Goal: Navigation & Orientation: Find specific page/section

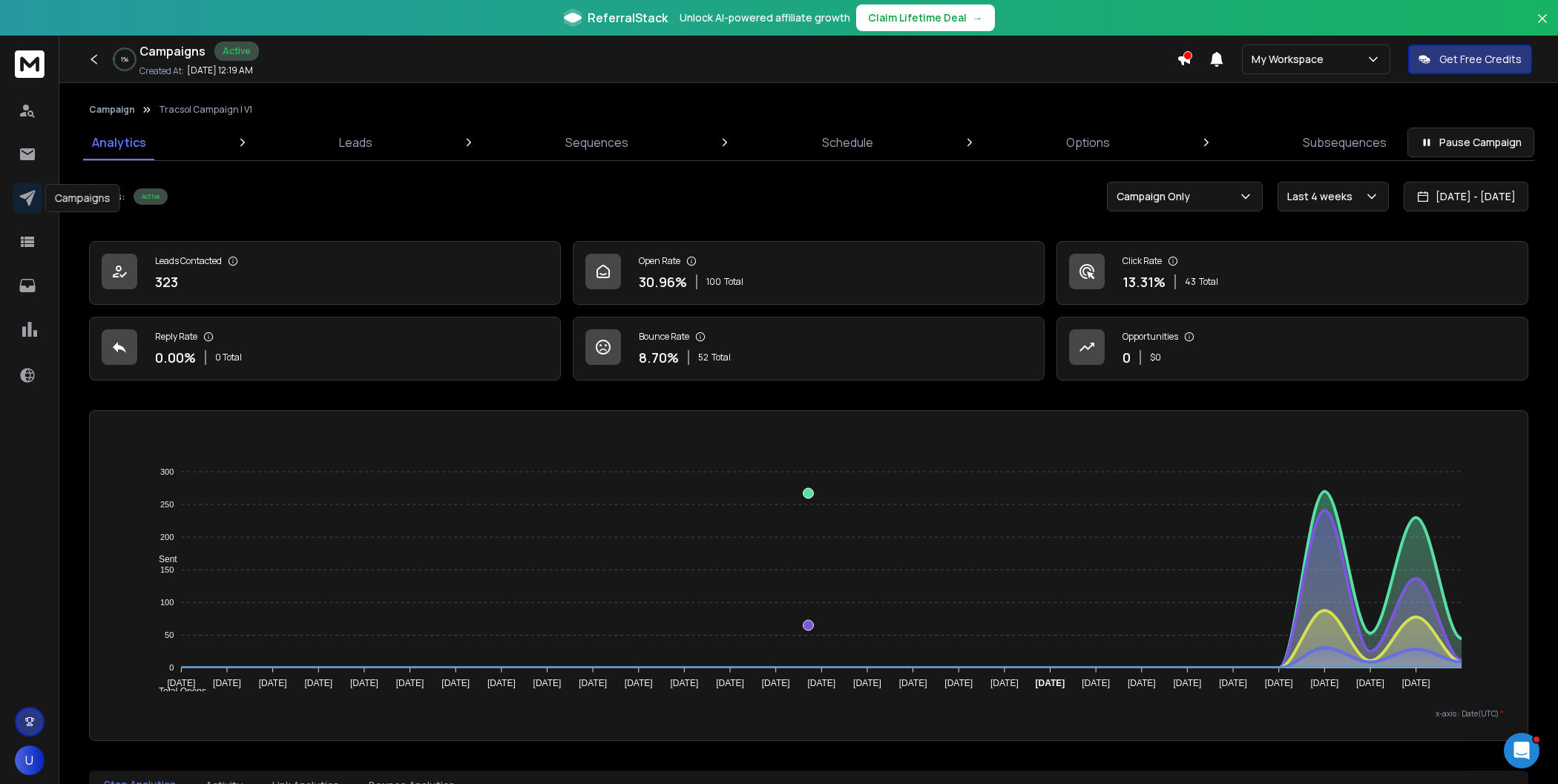
click at [32, 209] on link at bounding box center [27, 198] width 30 height 30
click at [23, 105] on circle at bounding box center [25, 107] width 6 height 6
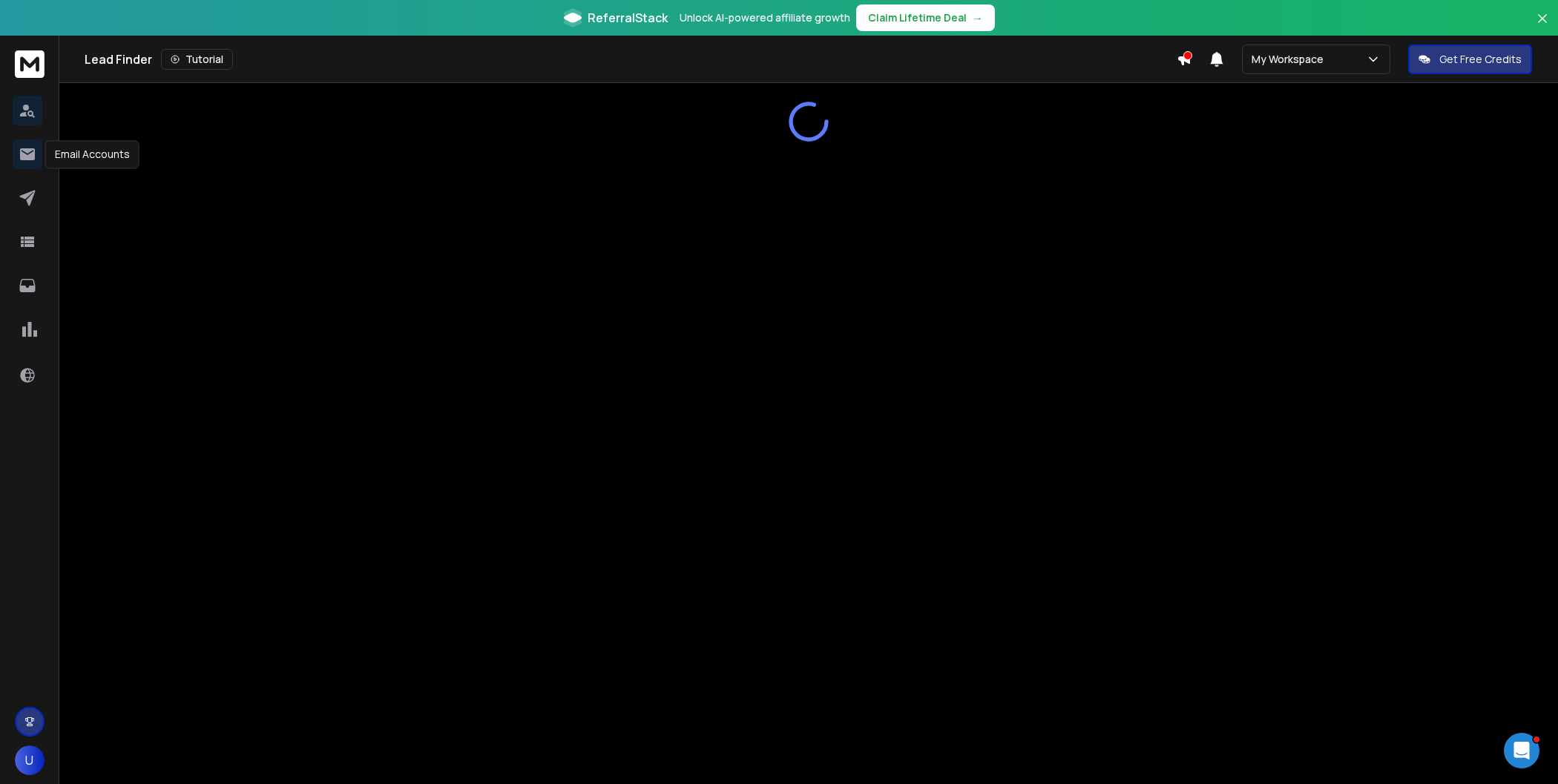
click at [23, 154] on icon at bounding box center [27, 154] width 14 height 12
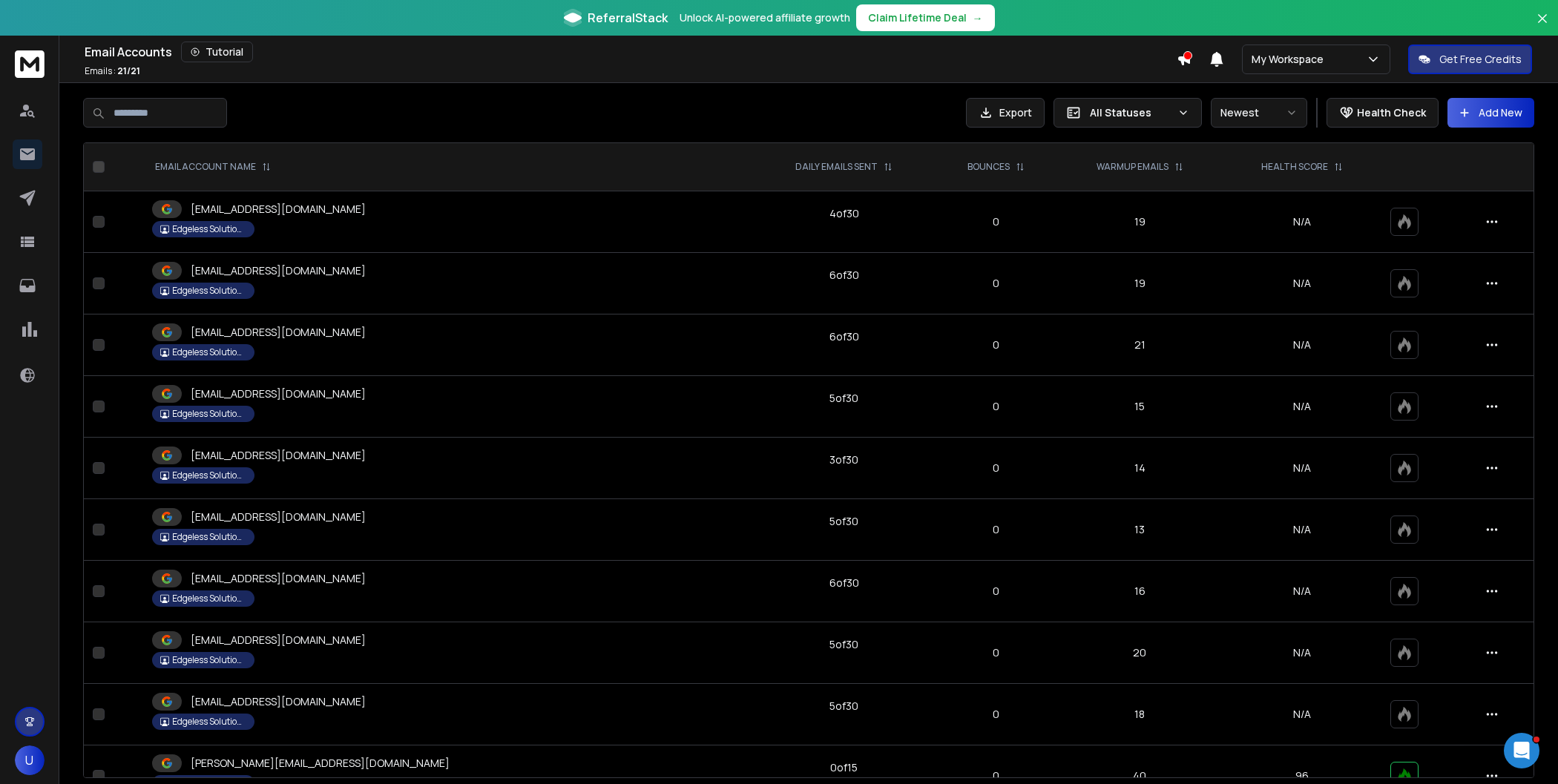
click at [11, 196] on div "U" at bounding box center [30, 412] width 60 height 754
click at [23, 194] on icon at bounding box center [26, 198] width 15 height 15
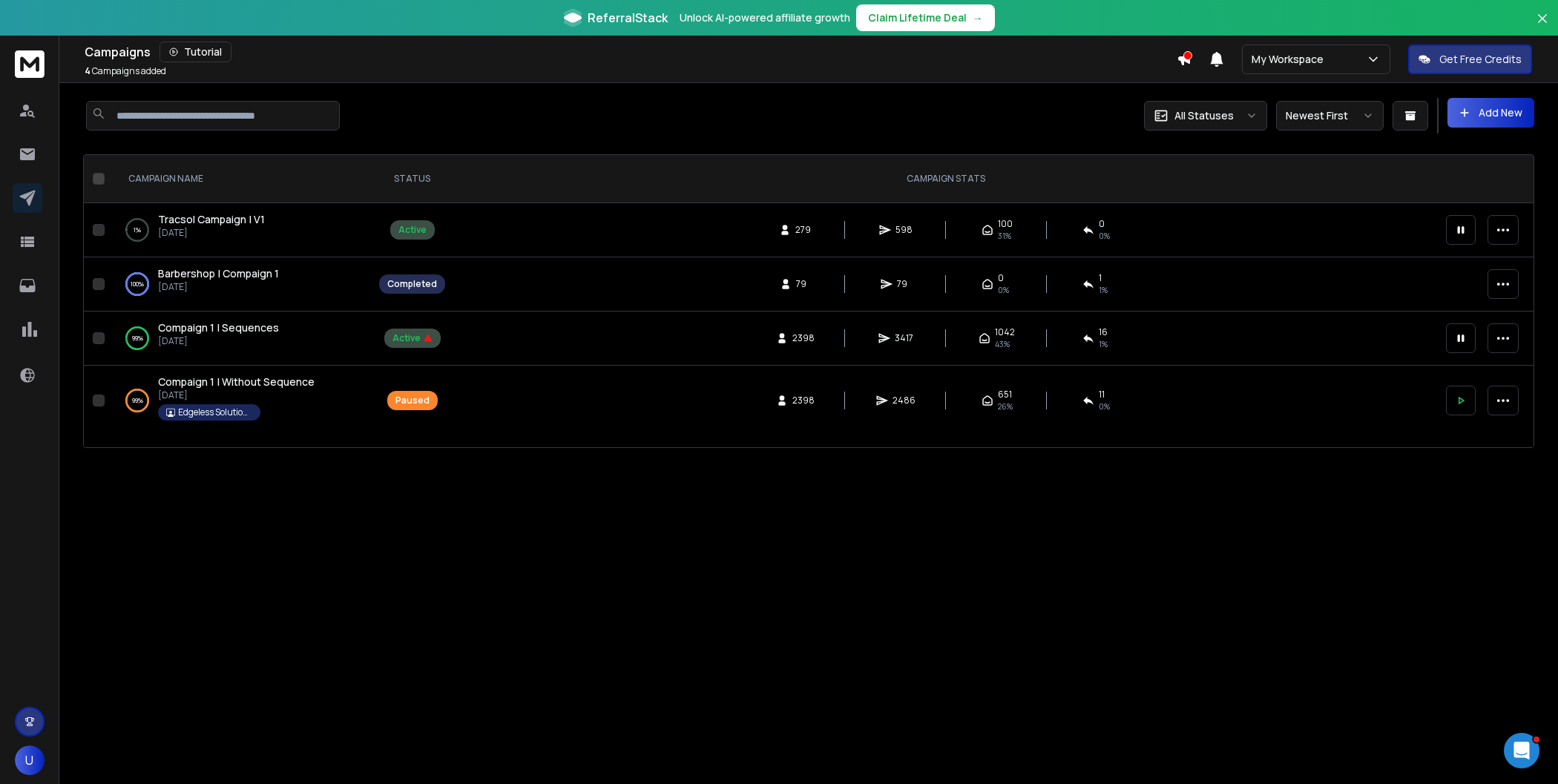
click at [585, 247] on td "279 598 100 31 % 0 0 %" at bounding box center [945, 230] width 983 height 54
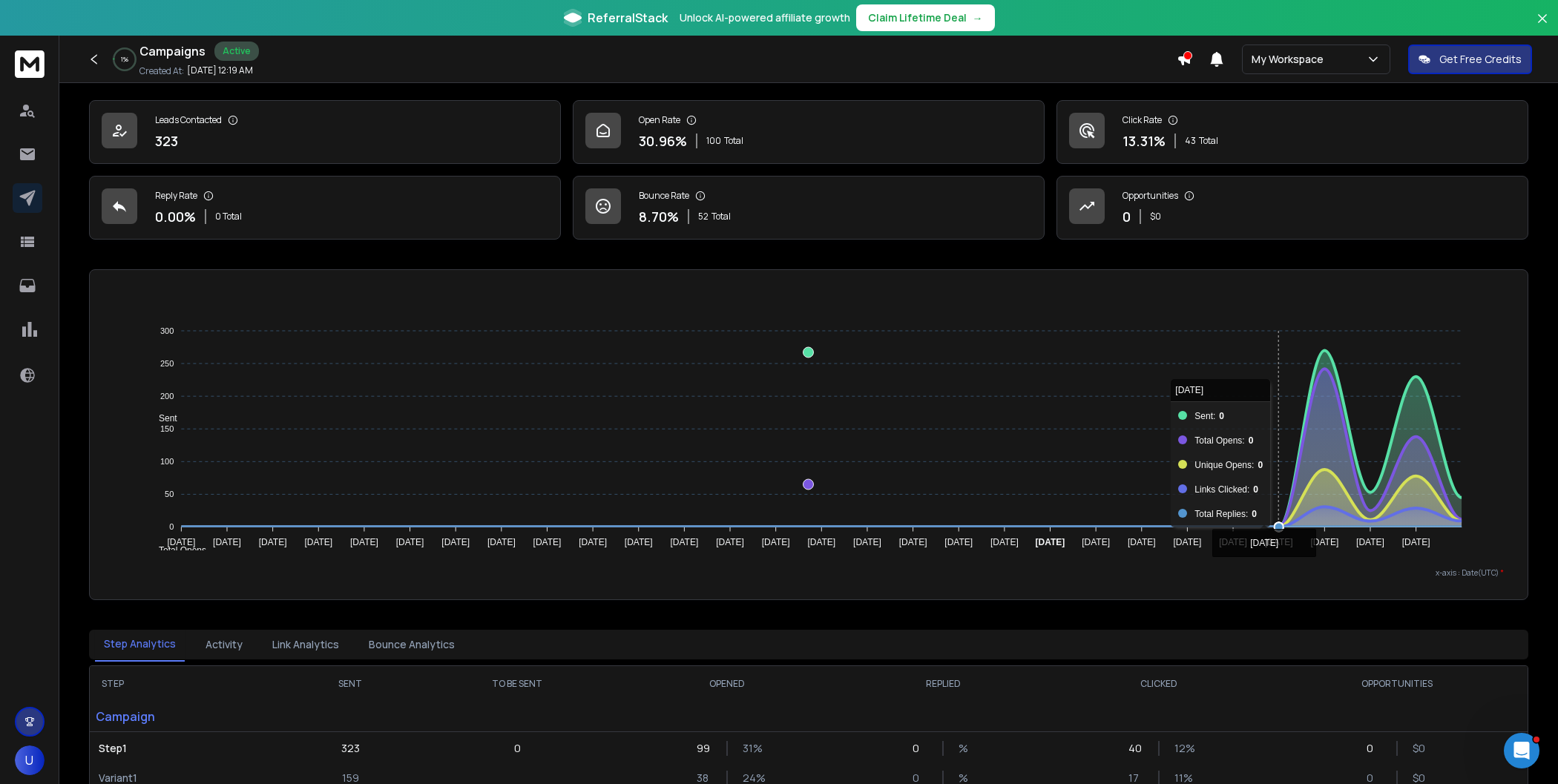
scroll to position [143, 0]
